Goal: Communication & Community: Answer question/provide support

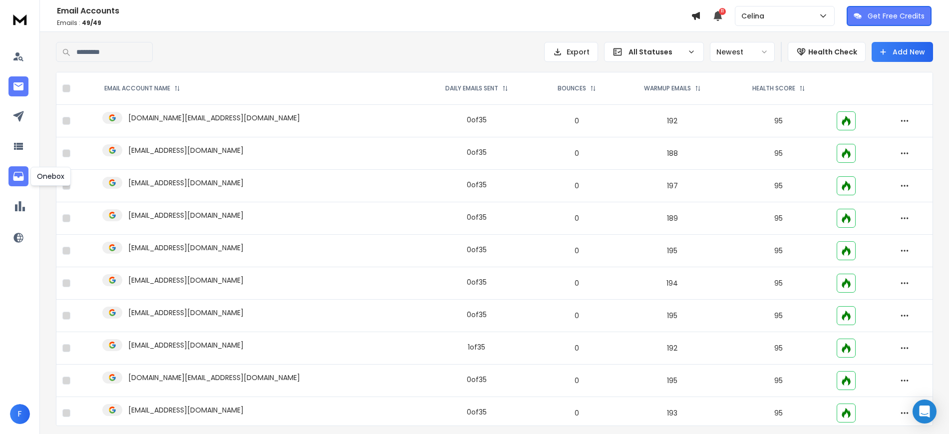
click at [17, 179] on icon at bounding box center [18, 176] width 10 height 9
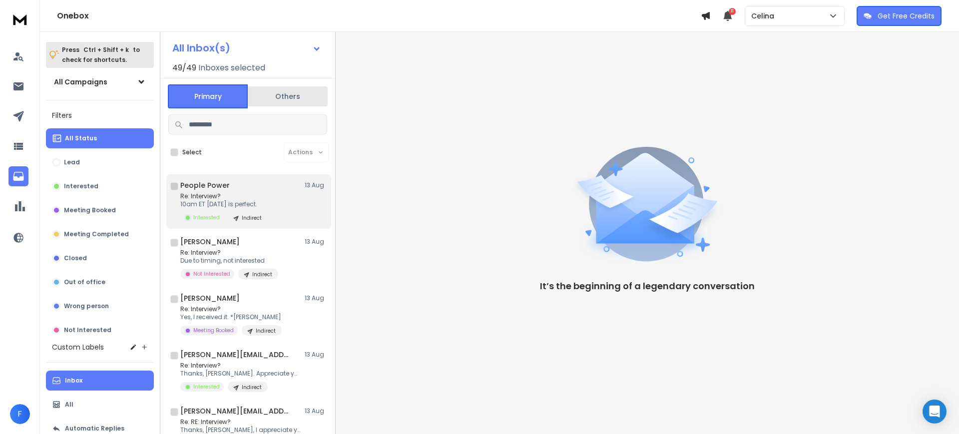
click at [264, 190] on div "People Power [DATE] Re: Interview? 10am ET [DATE] is perfect. Interested Indire…" at bounding box center [253, 201] width 147 height 42
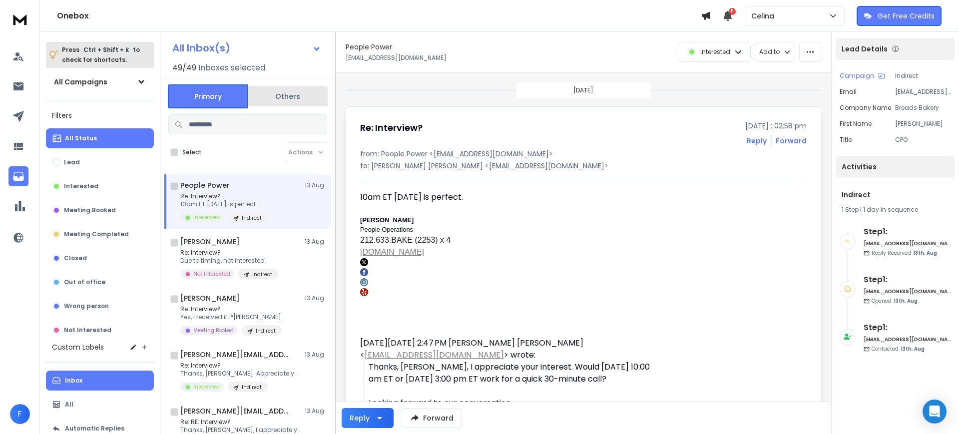
drag, startPoint x: 361, startPoint y: 218, endPoint x: 412, endPoint y: 219, distance: 51.4
click at [412, 219] on div "[PERSON_NAME]" at bounding box center [506, 219] width 292 height 9
copy b "[PERSON_NAME]"
click at [527, 218] on div "[PERSON_NAME]" at bounding box center [506, 219] width 292 height 9
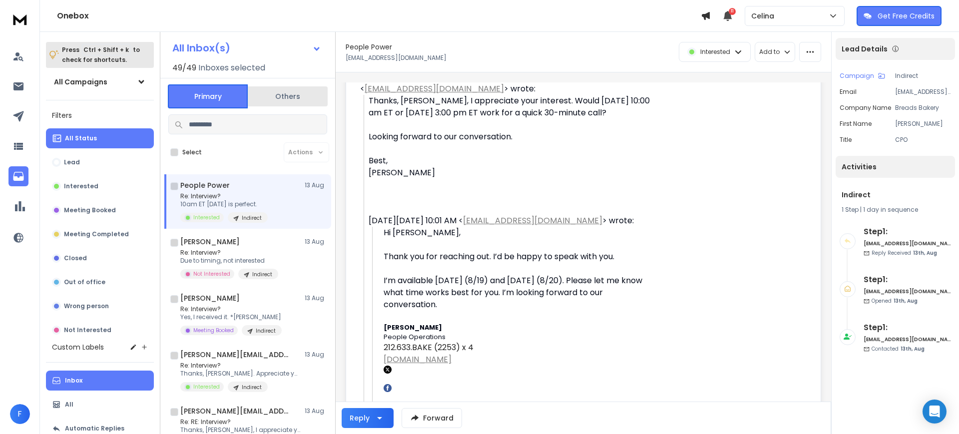
scroll to position [263, 0]
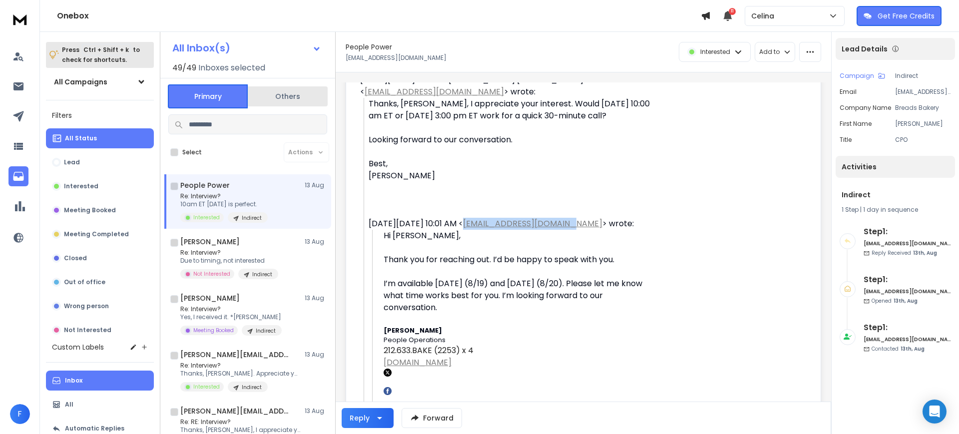
drag, startPoint x: 530, startPoint y: 237, endPoint x: 641, endPoint y: 241, distance: 110.9
click at [641, 230] on div "[DATE][DATE] 10:01 AM < [EMAIL_ADDRESS][DOMAIN_NAME] > wrote:" at bounding box center [510, 224] width 283 height 12
copy link "[EMAIL_ADDRESS][DOMAIN_NAME]"
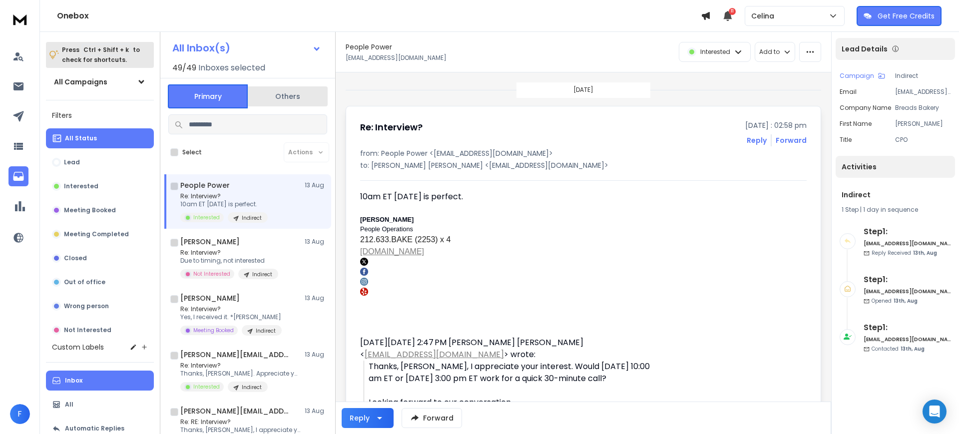
scroll to position [0, 0]
click at [249, 307] on p "Re: Interview?" at bounding box center [230, 309] width 101 height 8
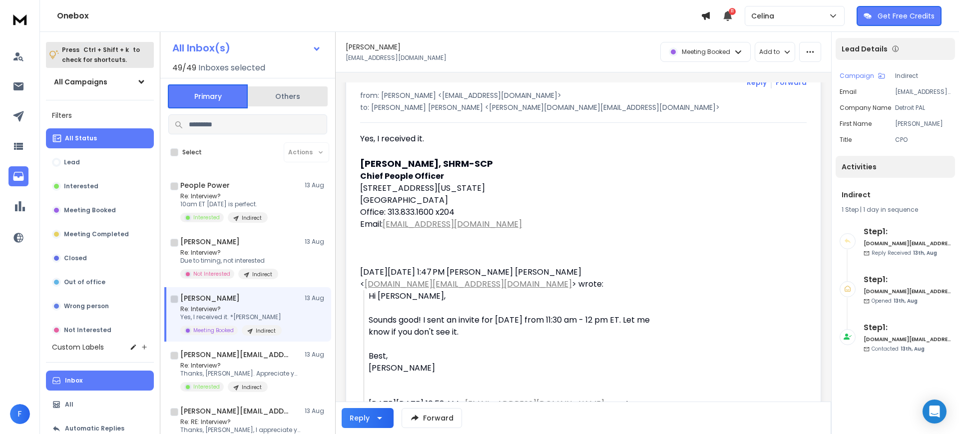
scroll to position [62, 0]
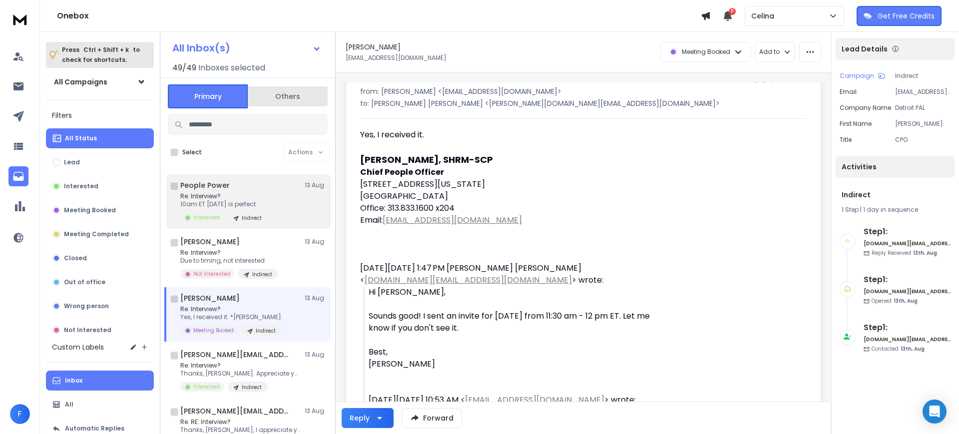
click at [225, 191] on div "People Power [DATE] Re: Interview? 10am ET [DATE] is perfect. Interested Indire…" at bounding box center [253, 201] width 147 height 42
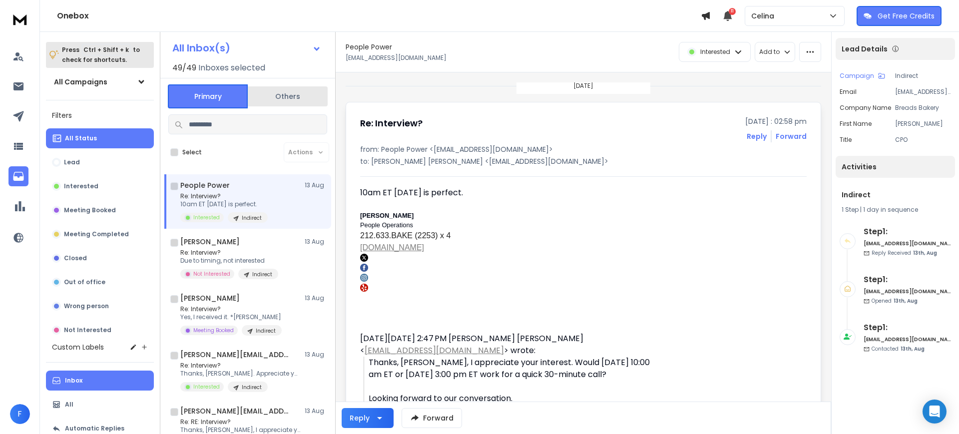
scroll to position [0, 0]
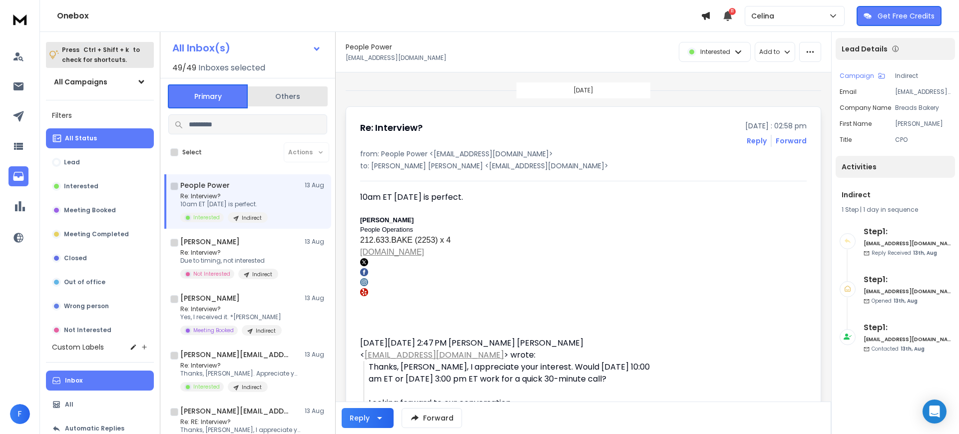
click at [434, 153] on p "from: People Power <[EMAIL_ADDRESS][DOMAIN_NAME]>" at bounding box center [583, 154] width 446 height 10
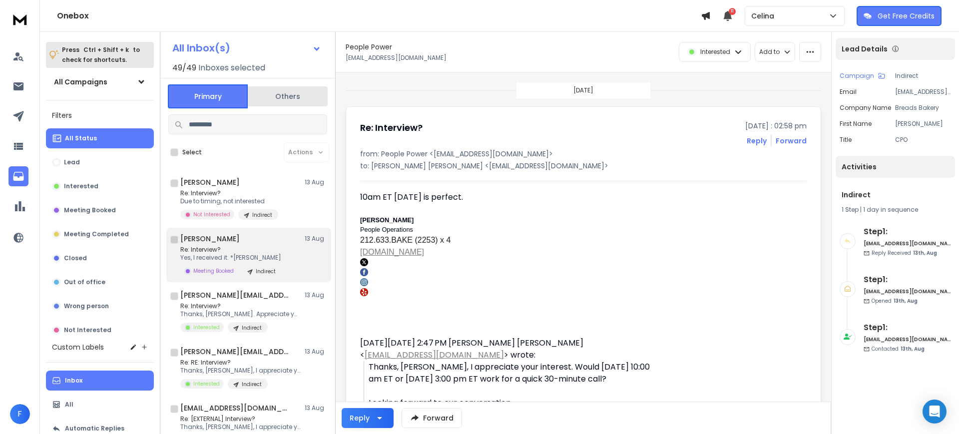
scroll to position [62, 0]
click at [247, 249] on p "Re: Interview?" at bounding box center [230, 247] width 101 height 8
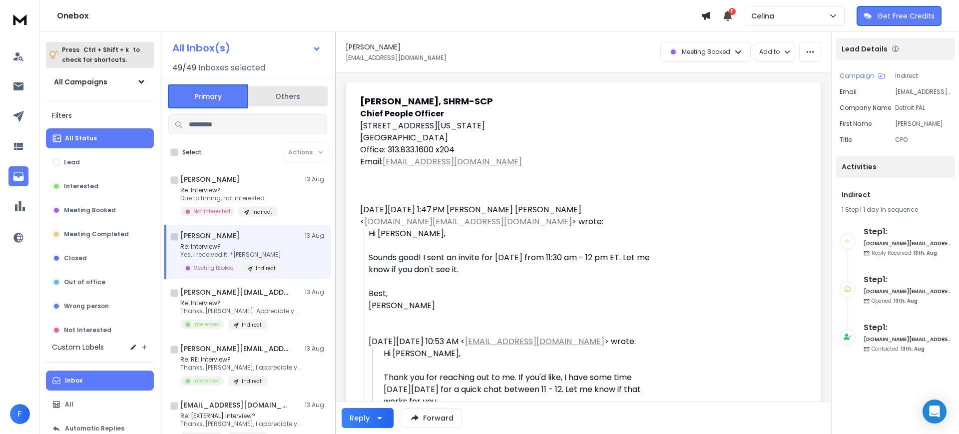
scroll to position [125, 0]
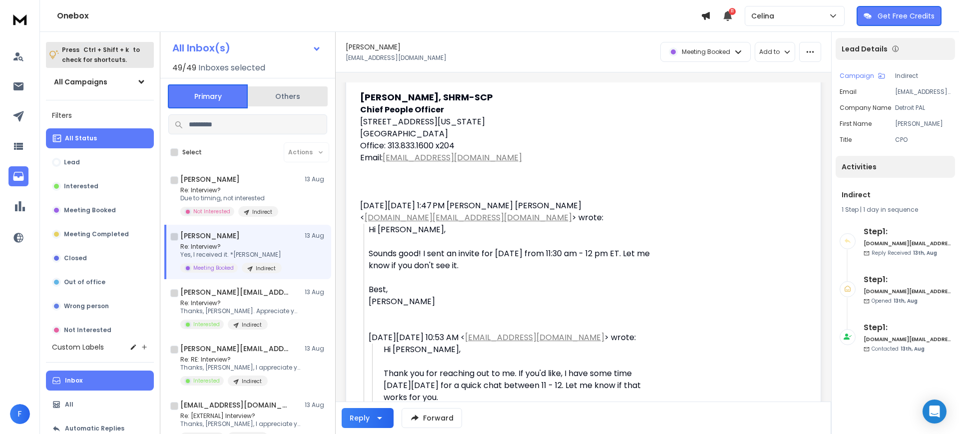
drag, startPoint x: 368, startPoint y: 227, endPoint x: 503, endPoint y: 303, distance: 154.5
click at [503, 303] on div "Hi [PERSON_NAME], Sounds good! I sent an invite for [DATE] from 11:30 am - 12 p…" at bounding box center [510, 266] width 283 height 84
copy div "Hi [PERSON_NAME], Sounds good! I sent an invite for [DATE] from 11:30 am - 12 p…"
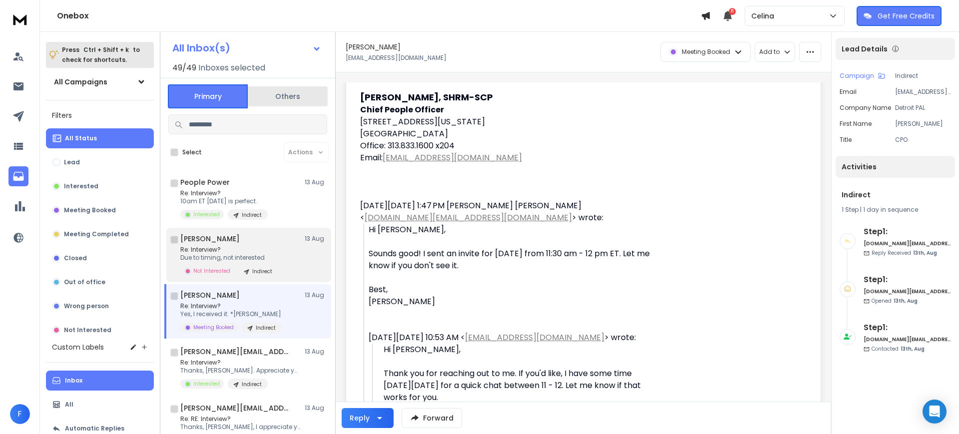
scroll to position [0, 0]
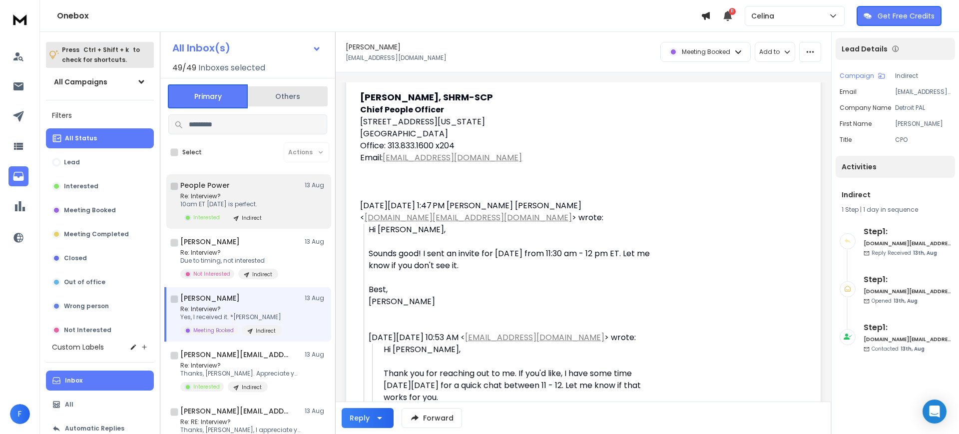
click at [253, 198] on p "Re: Interview?" at bounding box center [223, 196] width 87 height 8
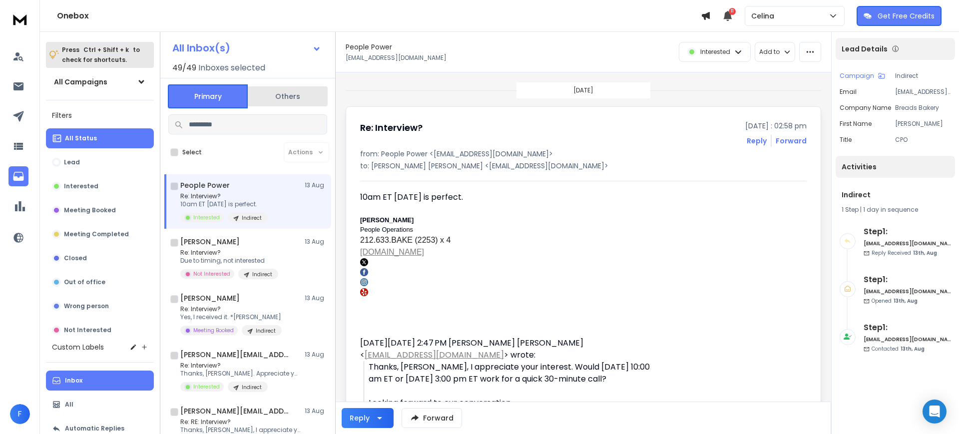
click at [370, 412] on div "Reply" at bounding box center [368, 418] width 36 height 12
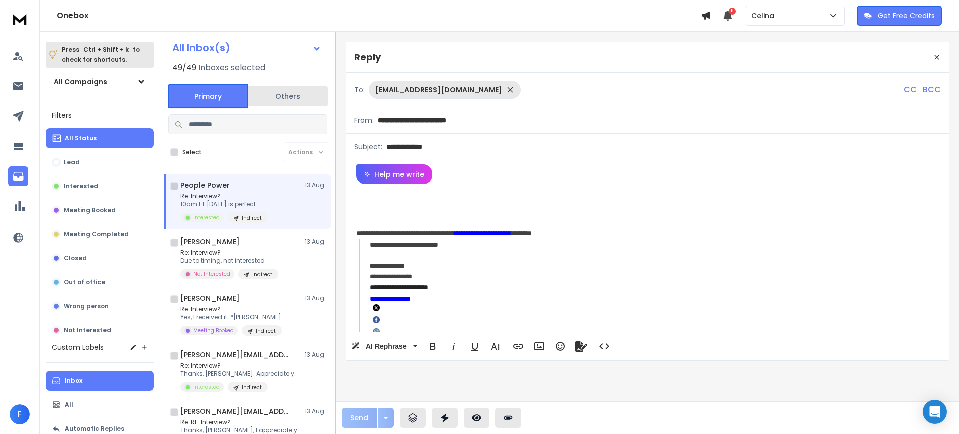
click at [386, 207] on div at bounding box center [647, 210] width 582 height 11
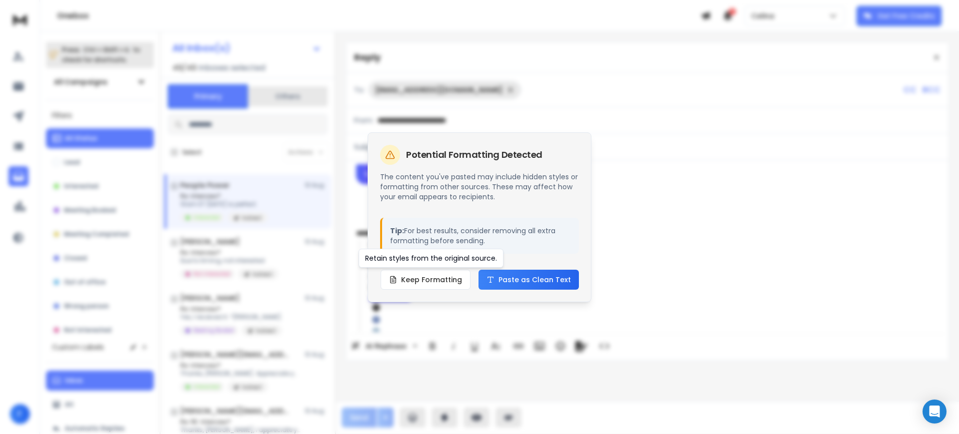
click at [705, 261] on div at bounding box center [479, 217] width 959 height 434
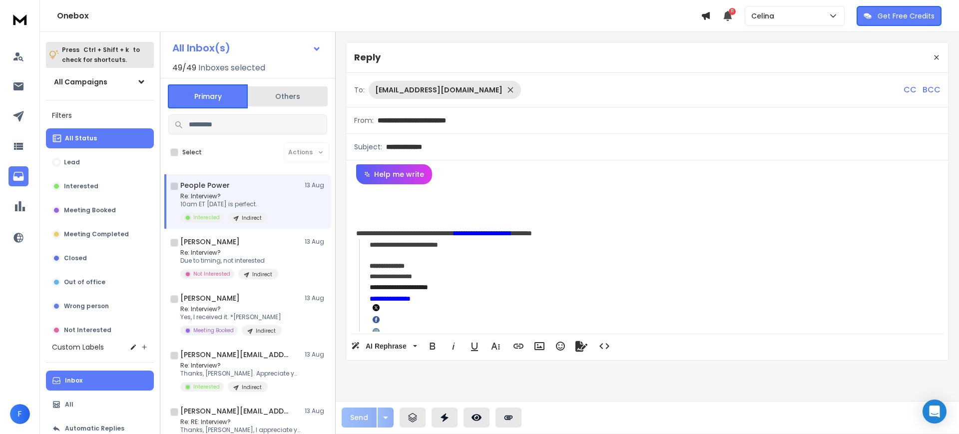
click at [385, 202] on div at bounding box center [647, 199] width 582 height 11
click at [390, 195] on div at bounding box center [647, 199] width 582 height 11
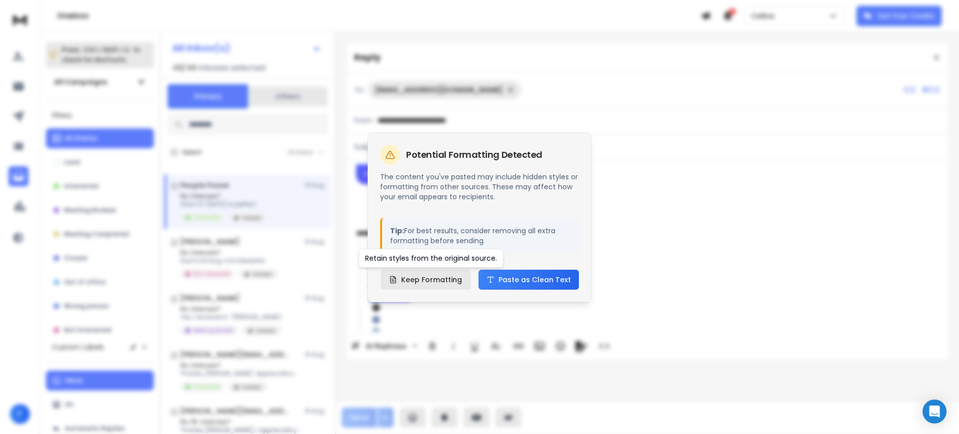
click at [408, 276] on button "Keep Formatting" at bounding box center [425, 280] width 90 height 20
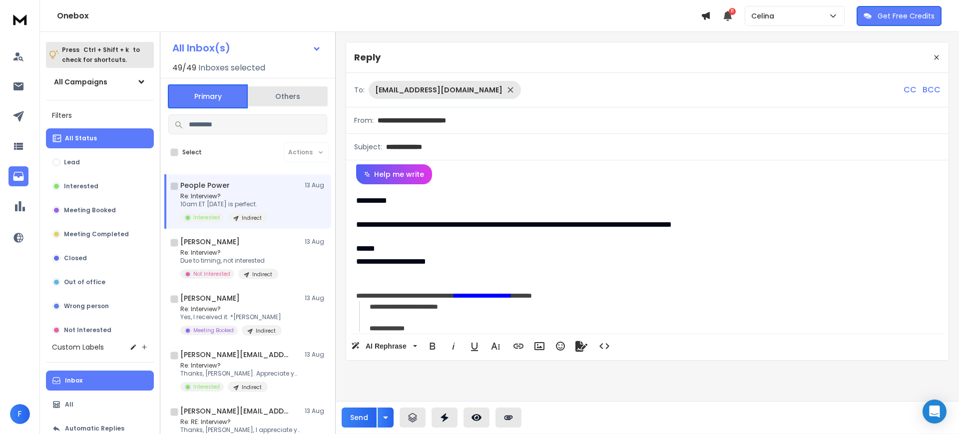
click at [385, 200] on span "*********" at bounding box center [371, 200] width 31 height 7
click at [387, 200] on span "*********" at bounding box center [371, 200] width 31 height 7
click at [506, 224] on span "**********" at bounding box center [514, 224] width 316 height 7
click at [537, 227] on span "**********" at bounding box center [515, 224] width 319 height 7
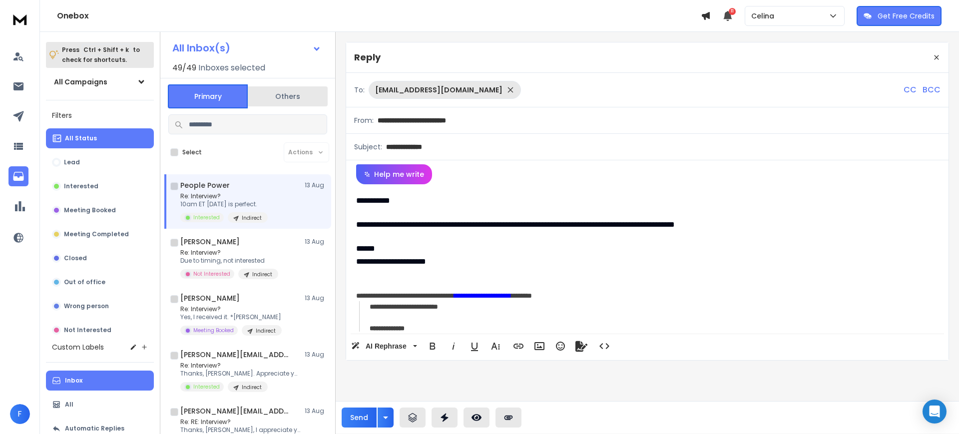
click at [570, 226] on span "**********" at bounding box center [515, 224] width 319 height 7
click at [612, 223] on span "**********" at bounding box center [515, 224] width 319 height 7
click at [632, 226] on span "**********" at bounding box center [520, 224] width 328 height 7
click at [362, 411] on button "Send" at bounding box center [359, 417] width 35 height 20
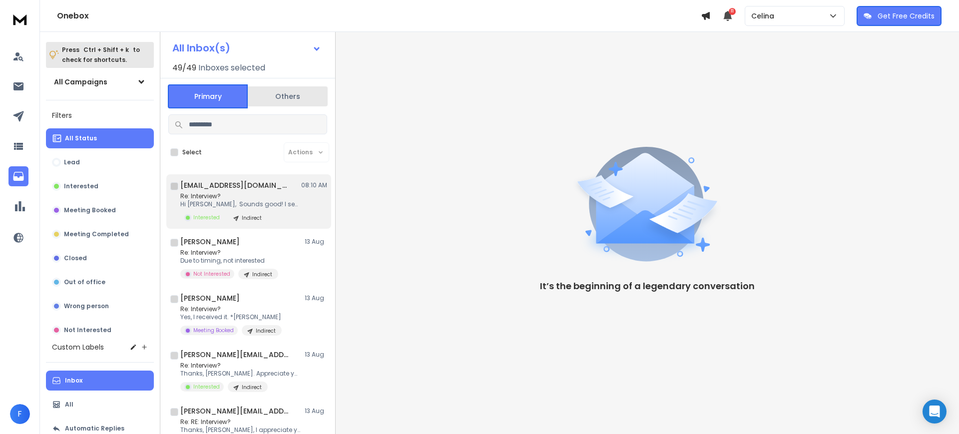
click at [265, 197] on p "Re: Interview?" at bounding box center [240, 196] width 120 height 8
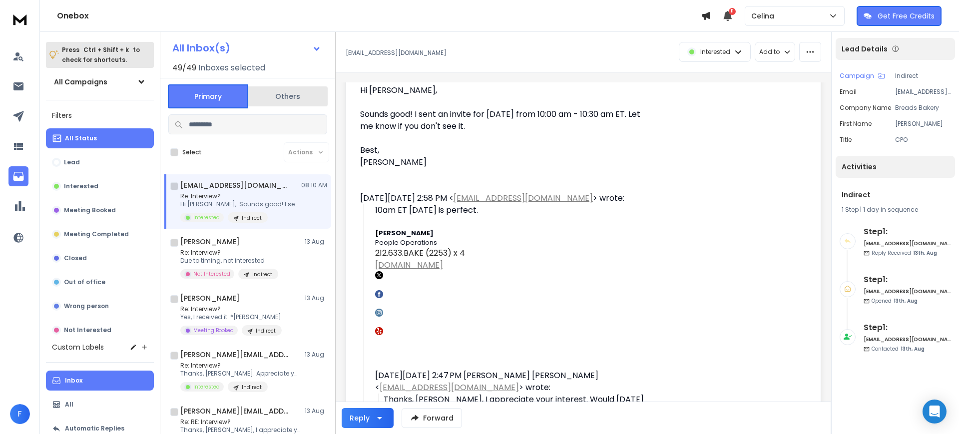
scroll to position [125, 0]
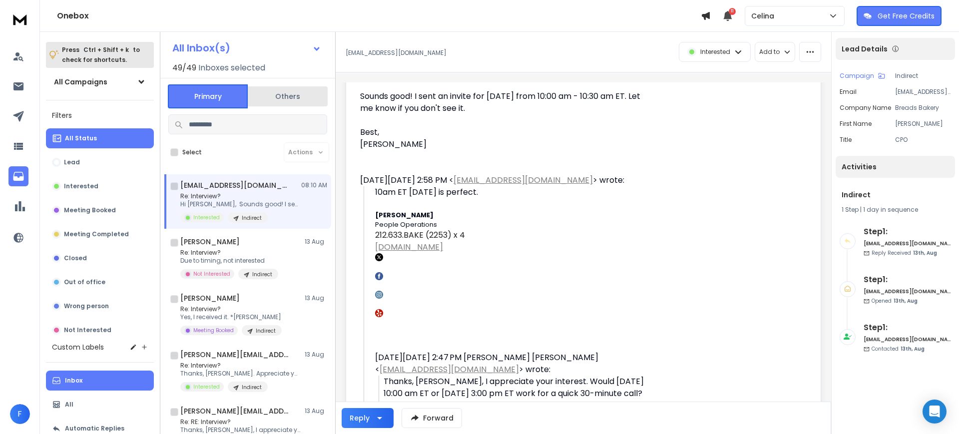
drag, startPoint x: 374, startPoint y: 223, endPoint x: 429, endPoint y: 225, distance: 55.0
click at [429, 219] on strong "[PERSON_NAME]" at bounding box center [404, 215] width 58 height 8
copy strong "[PERSON_NAME]"
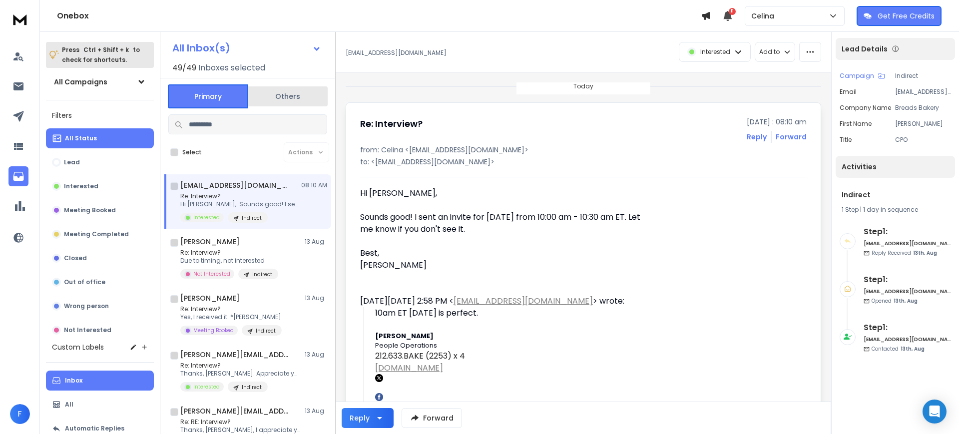
scroll to position [0, 0]
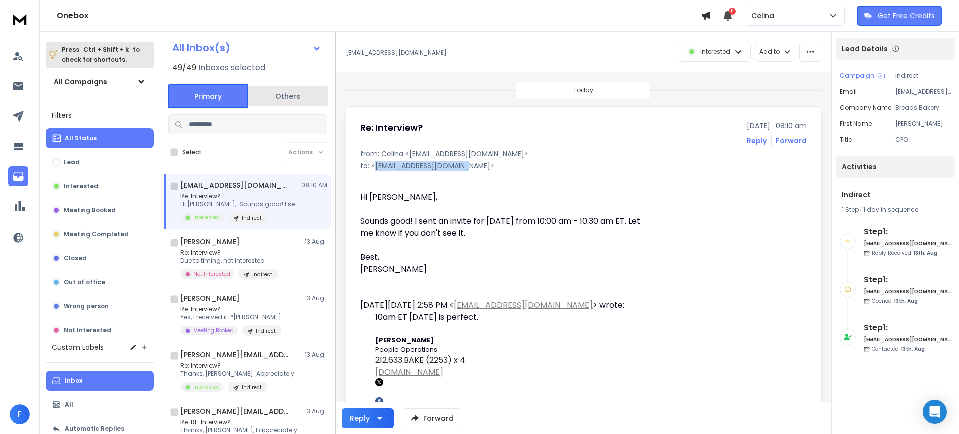
drag, startPoint x: 375, startPoint y: 166, endPoint x: 471, endPoint y: 171, distance: 96.0
copy p "[EMAIL_ADDRESS][DOMAIN_NAME]"
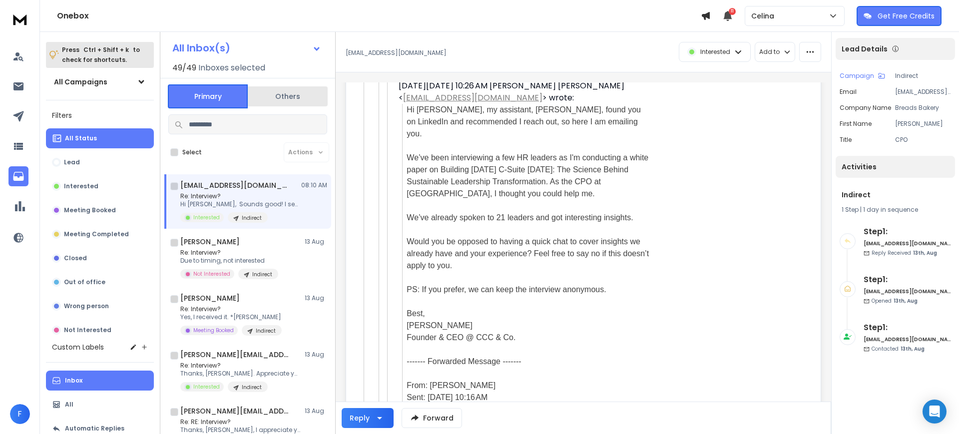
scroll to position [739, 0]
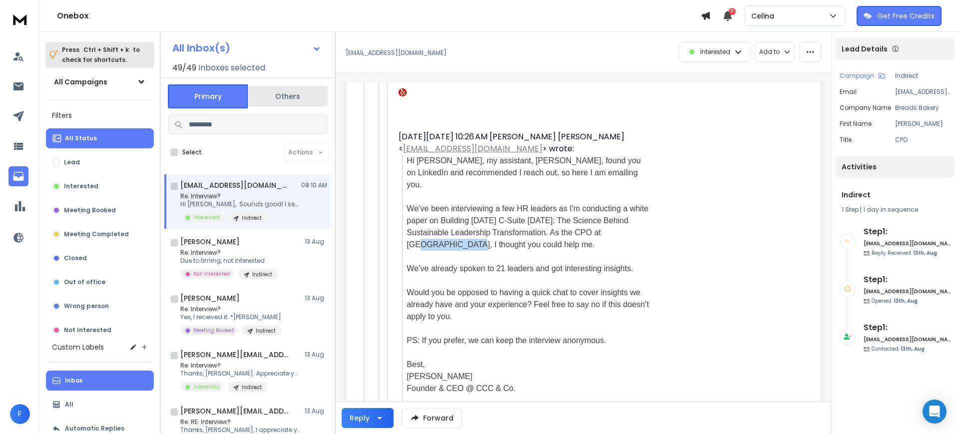
drag, startPoint x: 604, startPoint y: 255, endPoint x: 432, endPoint y: 271, distance: 173.0
click at [432, 251] on div "We’ve been interviewing a few HR leaders as I'm conducting a white paper on Bui…" at bounding box center [528, 227] width 245 height 48
copy div "Breads Bakery"
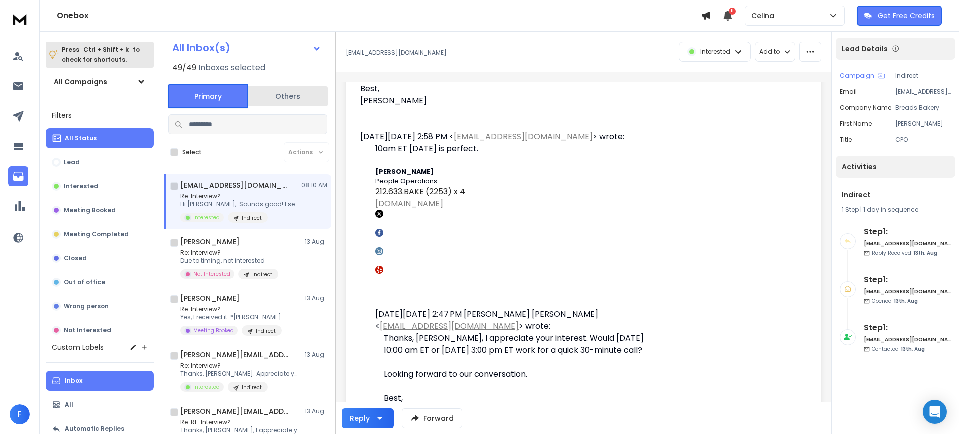
scroll to position [187, 0]
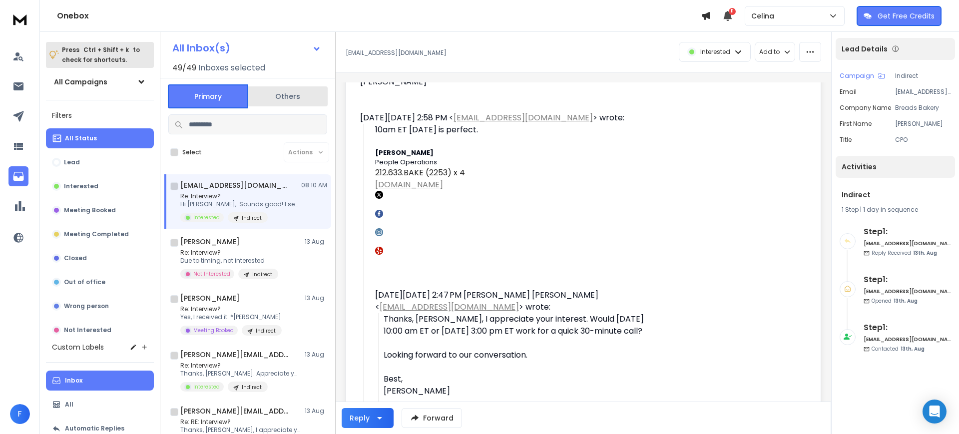
drag, startPoint x: 237, startPoint y: 205, endPoint x: 588, endPoint y: 184, distance: 351.2
click at [595, 179] on div "212.633.BAKE (2253) x 4" at bounding box center [513, 173] width 277 height 12
click at [243, 191] on div "people@breadsbakery.com 08:10 AM Re: Interview? Hi Meghan, Sounds good! I sent …" at bounding box center [253, 201] width 147 height 42
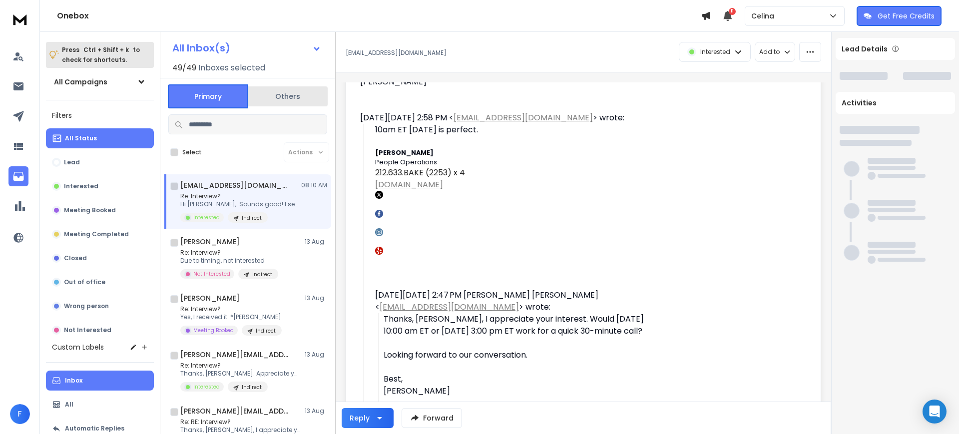
scroll to position [0, 0]
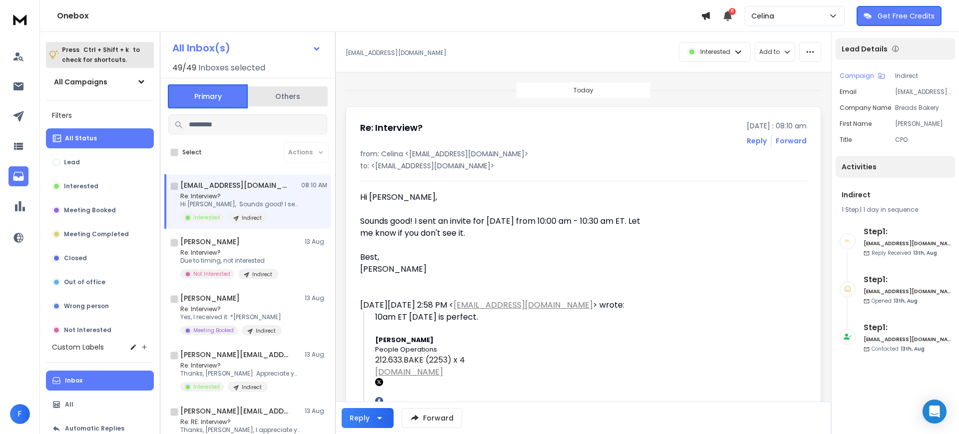
click at [707, 54] on p "Interested" at bounding box center [715, 52] width 30 height 8
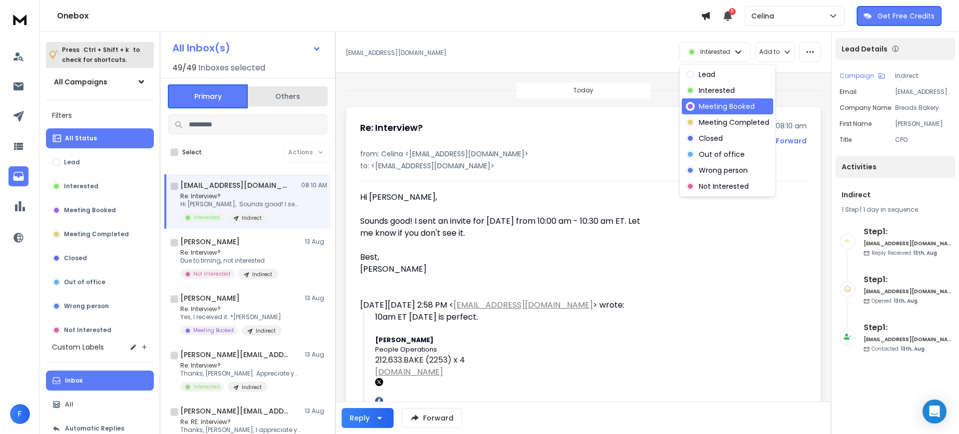
click at [712, 105] on p "Meeting Booked" at bounding box center [727, 106] width 56 height 10
